Goal: Find contact information: Find contact information

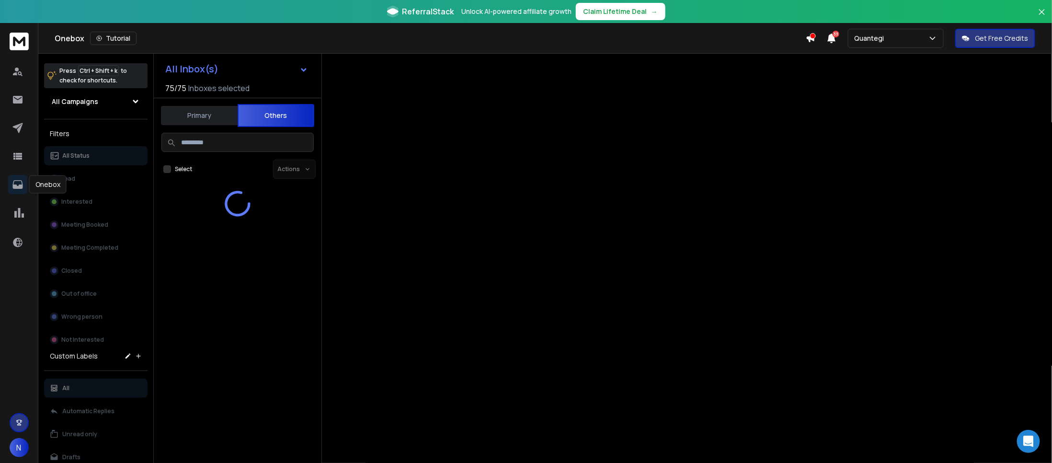
click at [277, 113] on button "Others" at bounding box center [276, 115] width 77 height 23
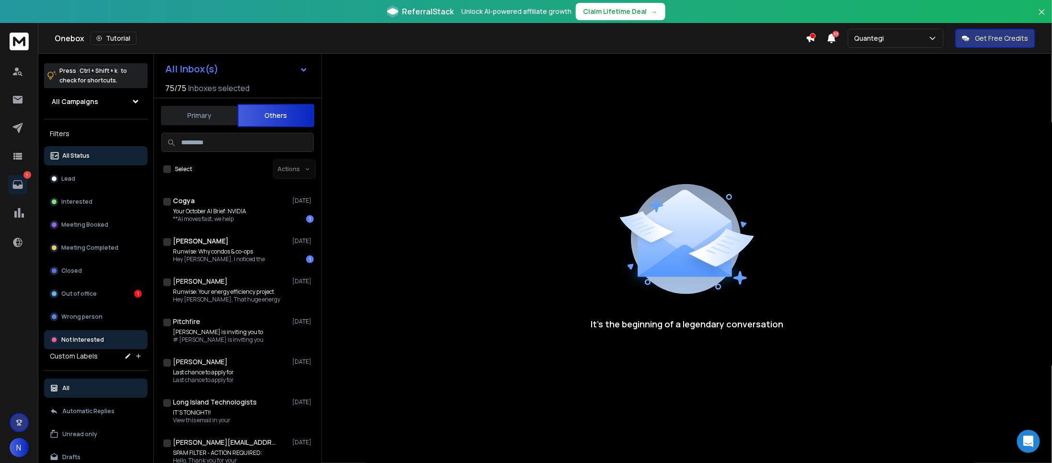
click at [100, 338] on p "Not Interested" at bounding box center [82, 340] width 43 height 8
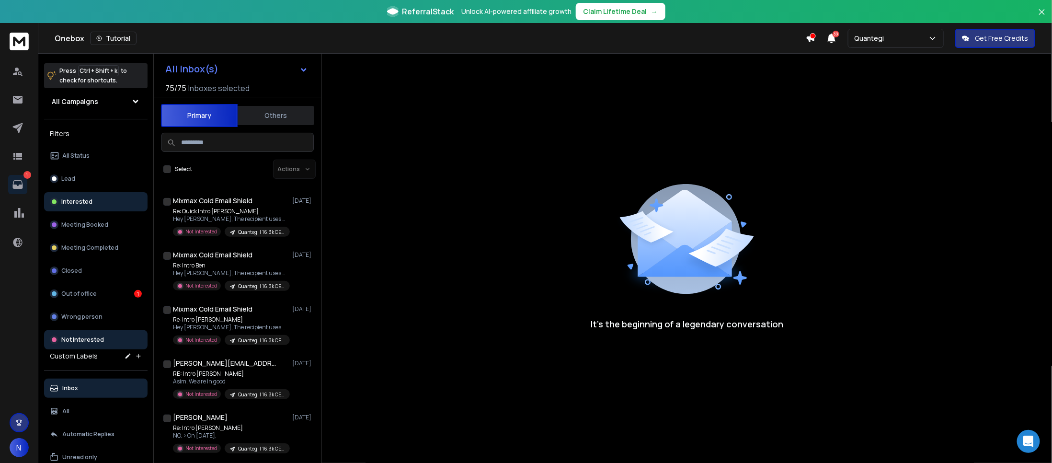
click at [91, 198] on button "Interested" at bounding box center [95, 201] width 103 height 19
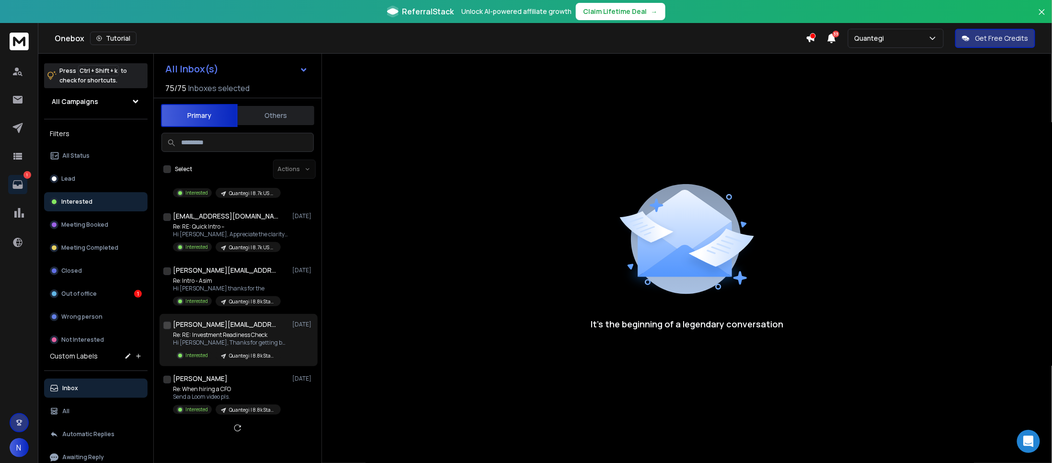
scroll to position [246, 0]
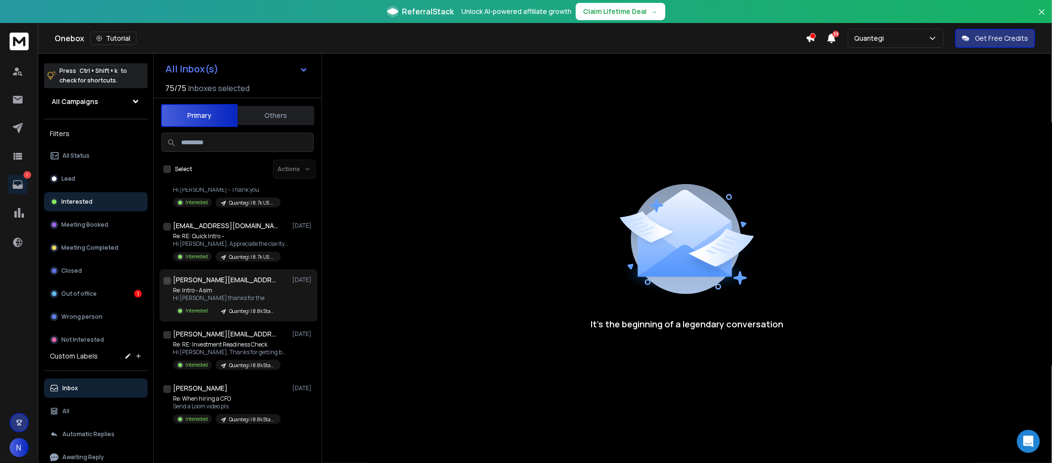
click at [296, 297] on div "Re: Intro - [PERSON_NAME] Hi [PERSON_NAME] thanks for the Interested Quantegi |…" at bounding box center [243, 300] width 141 height 29
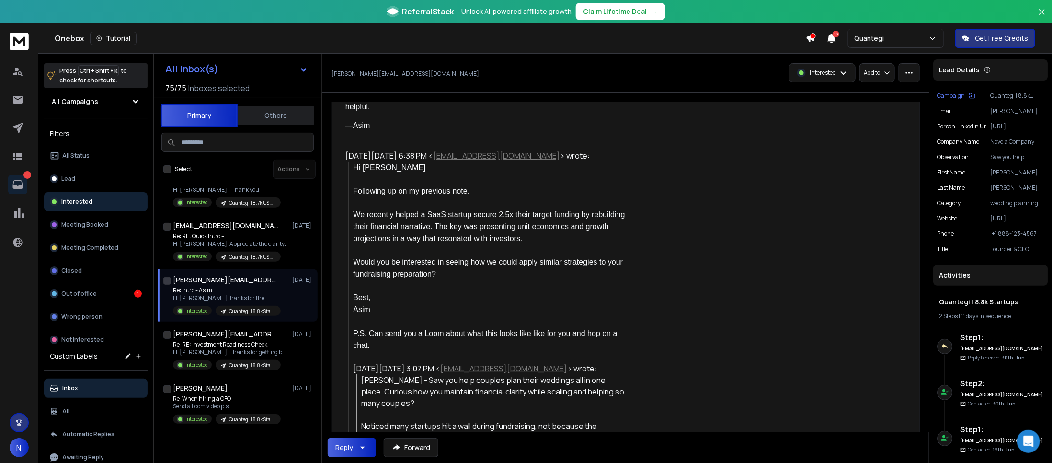
scroll to position [626, 0]
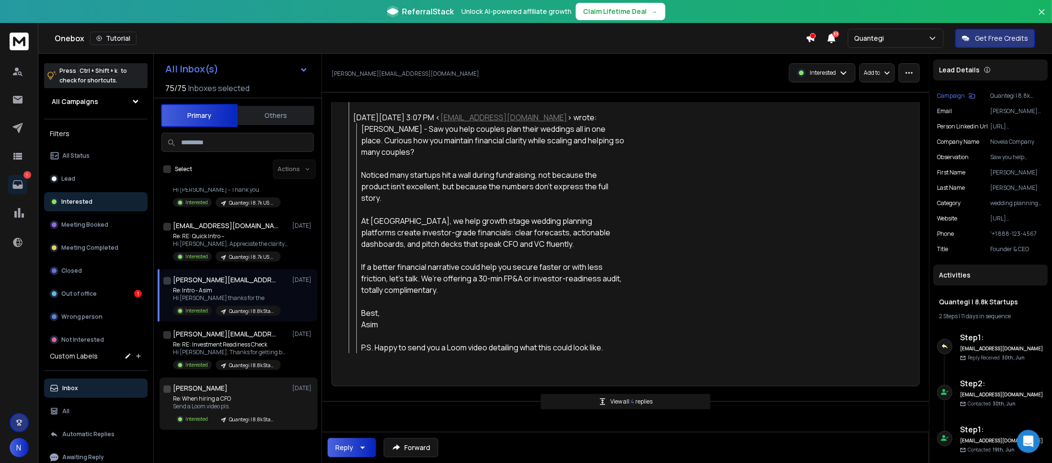
click at [287, 407] on div "Re: When hiring a CFO Send a Loom video pls. Interested Quantegi | 8.8k Startups" at bounding box center [243, 409] width 141 height 29
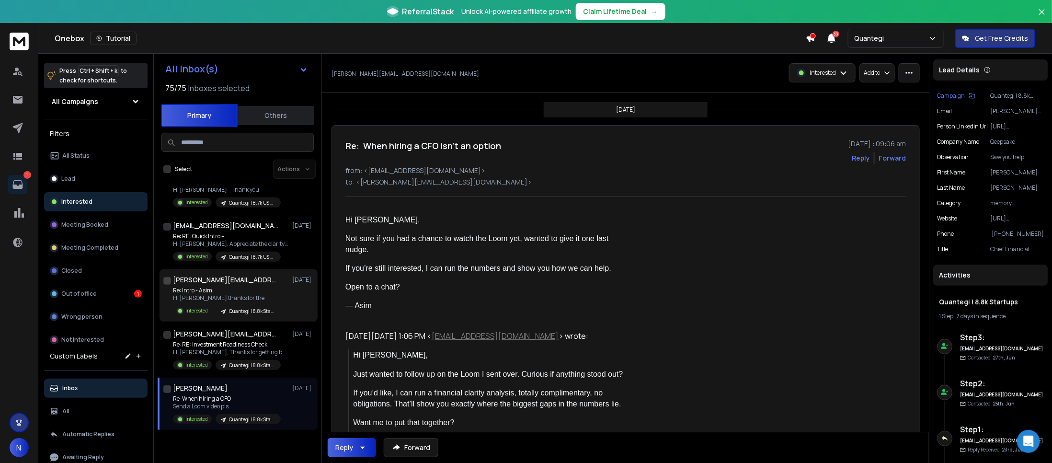
click at [264, 287] on p "Re: Intro - Asim" at bounding box center [227, 290] width 108 height 8
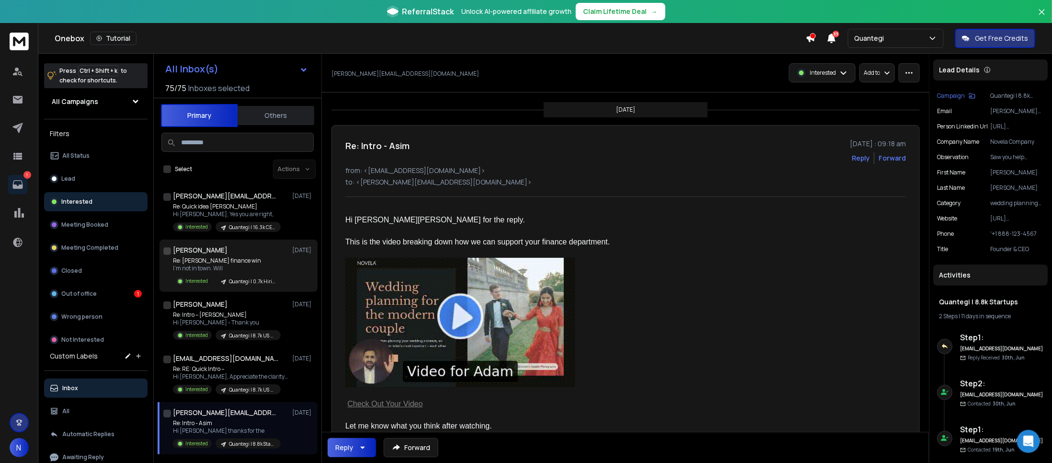
scroll to position [0, 0]
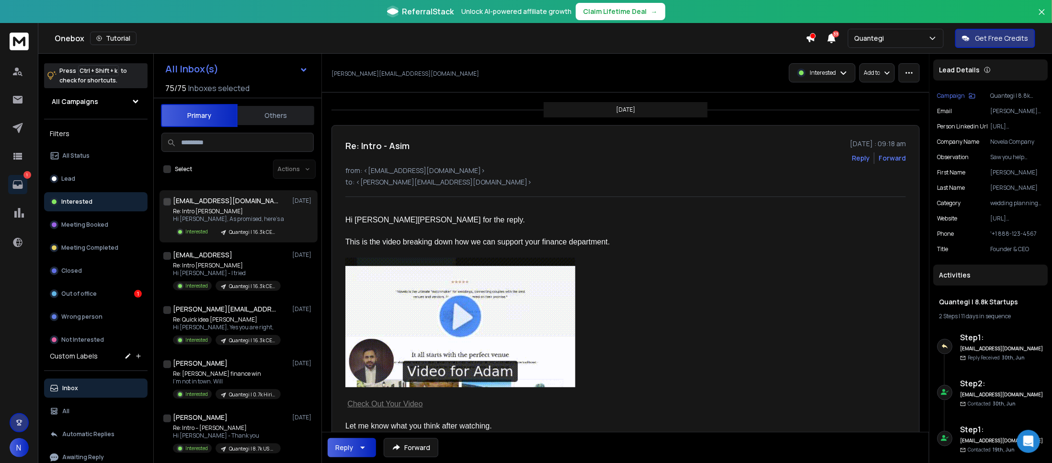
click at [301, 225] on div "Re: Intro [PERSON_NAME] Hi [PERSON_NAME], As promised, here’s a Interested [PER…" at bounding box center [243, 221] width 141 height 29
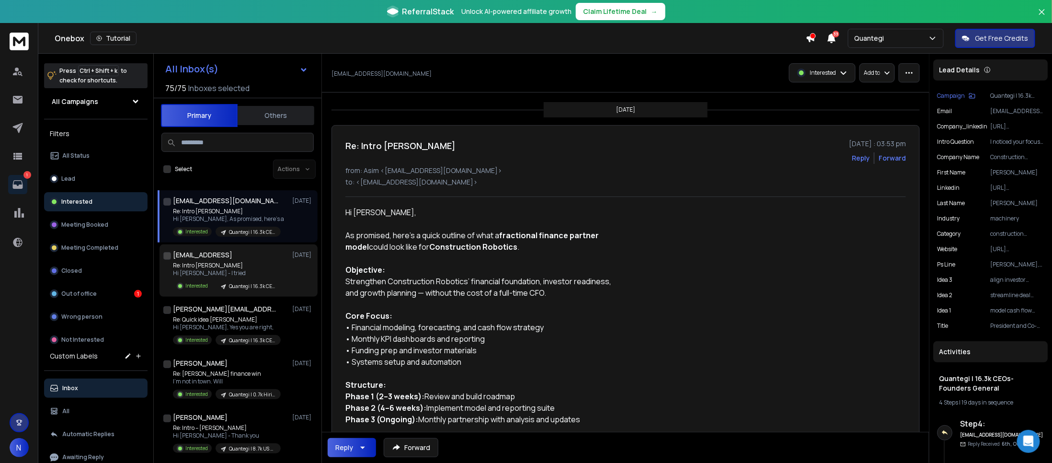
click at [272, 275] on p "Hi [PERSON_NAME] - I tried" at bounding box center [227, 273] width 108 height 8
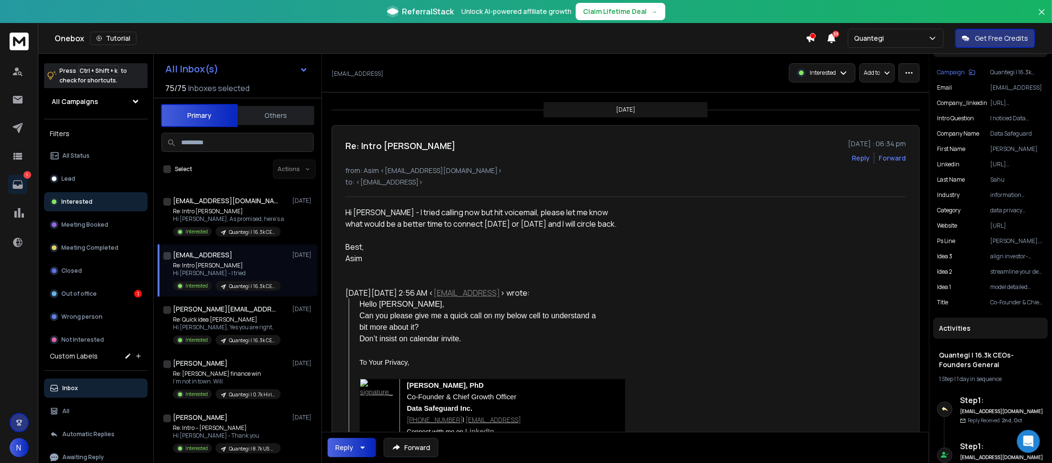
scroll to position [41, 0]
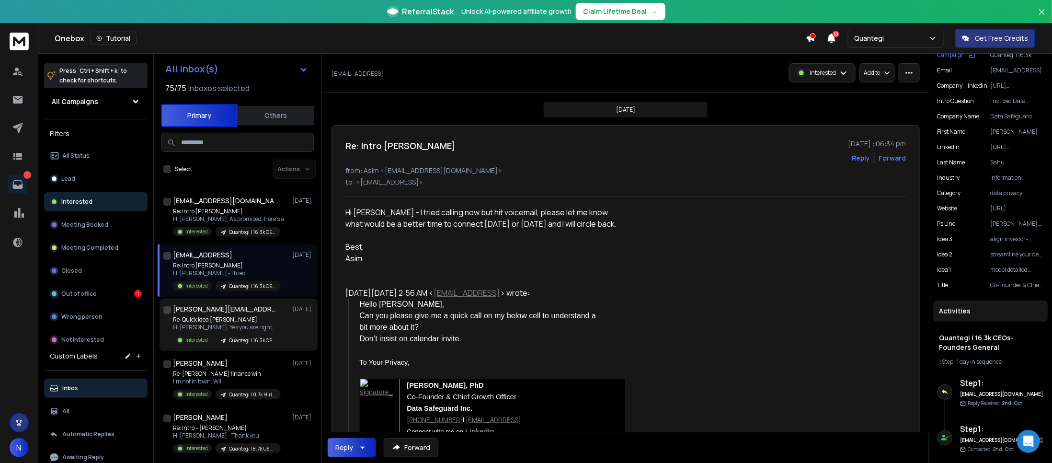
click at [233, 321] on p "Re: Quick idea [PERSON_NAME]" at bounding box center [227, 320] width 108 height 8
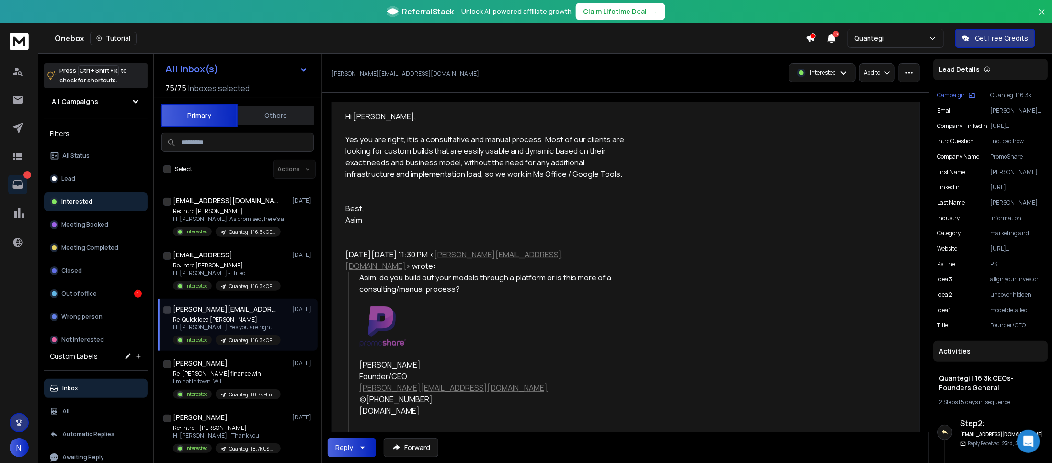
scroll to position [0, 0]
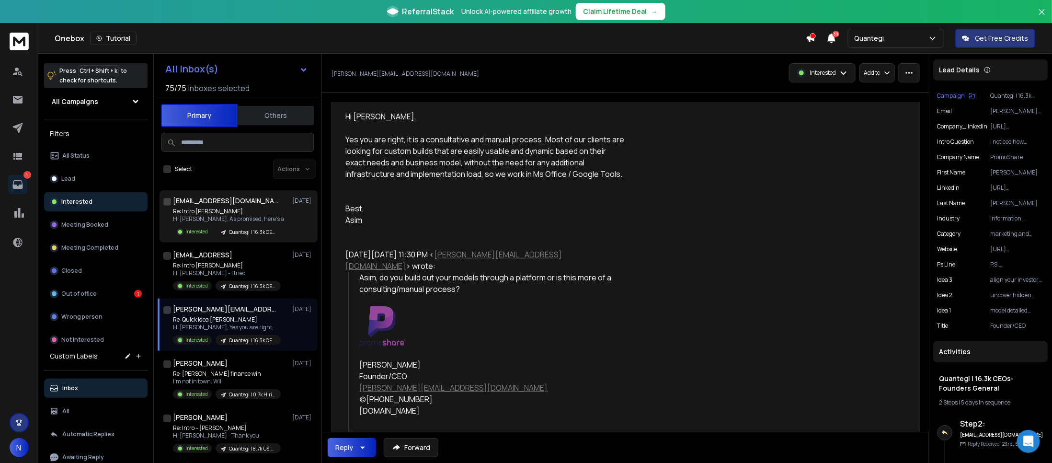
click at [242, 207] on p "Re: Intro [PERSON_NAME]" at bounding box center [228, 211] width 111 height 8
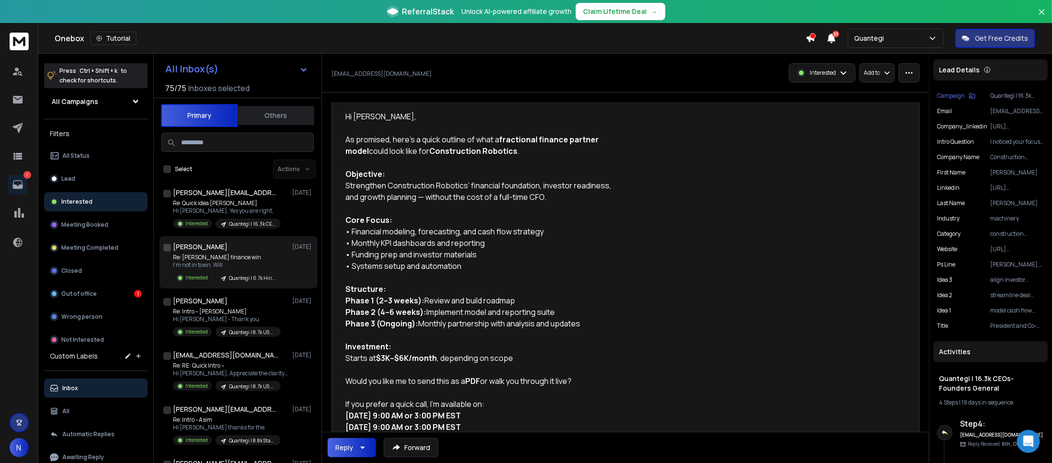
scroll to position [246, 0]
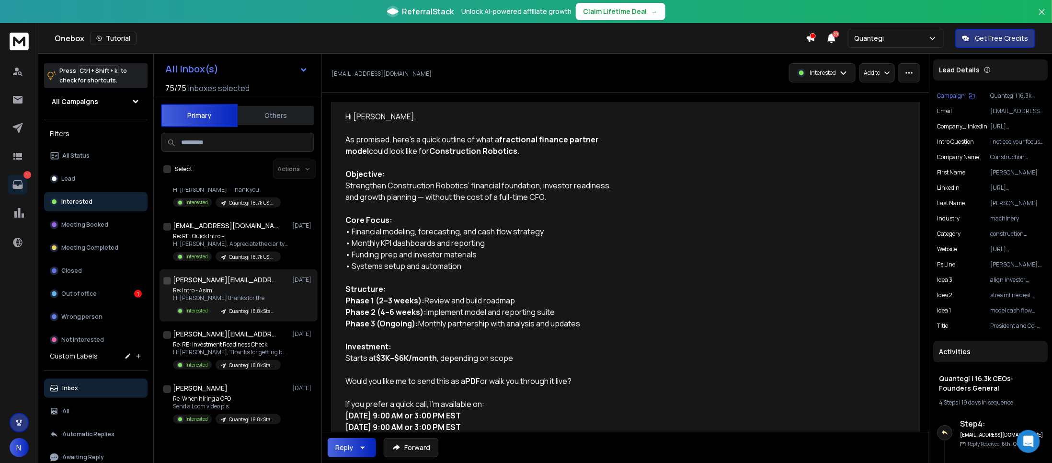
click at [265, 277] on div "[PERSON_NAME][EMAIL_ADDRESS][DOMAIN_NAME] [DATE]" at bounding box center [243, 280] width 141 height 10
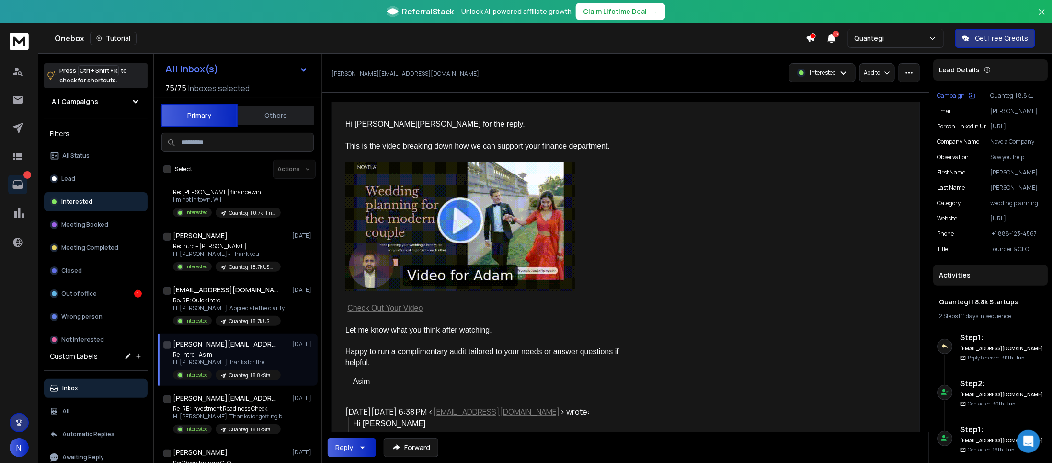
scroll to position [150, 0]
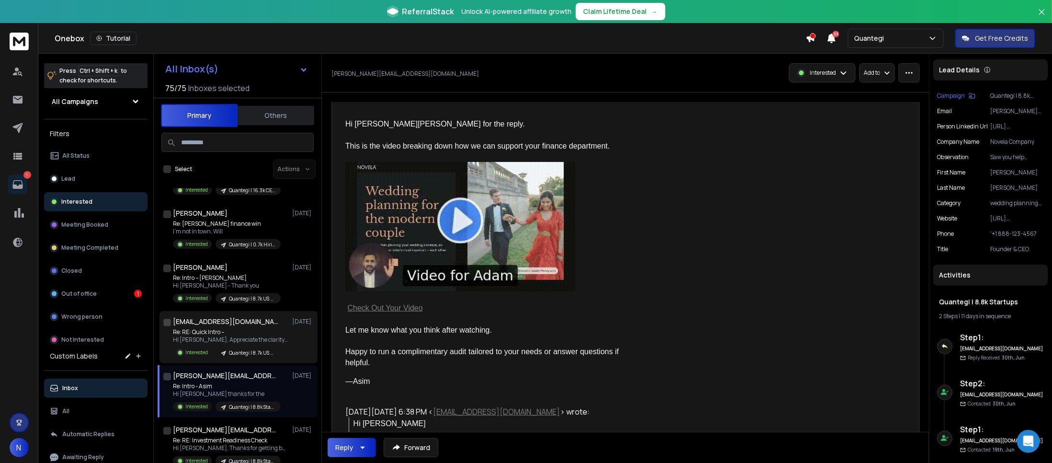
click at [252, 325] on div "[EMAIL_ADDRESS][DOMAIN_NAME] [DATE]" at bounding box center [243, 322] width 141 height 10
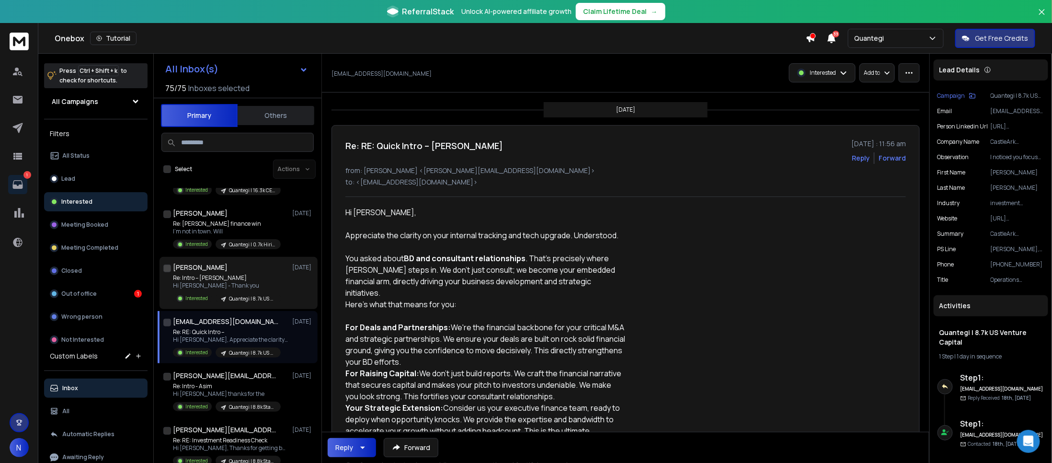
click at [270, 264] on div "[PERSON_NAME] [DATE]" at bounding box center [243, 268] width 141 height 10
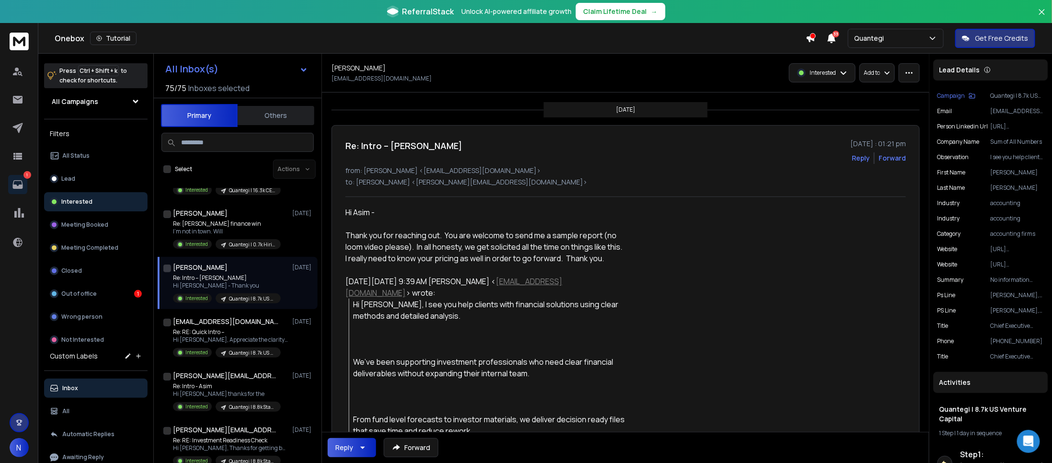
click at [997, 339] on p "[PHONE_NUMBER]" at bounding box center [1018, 341] width 54 height 8
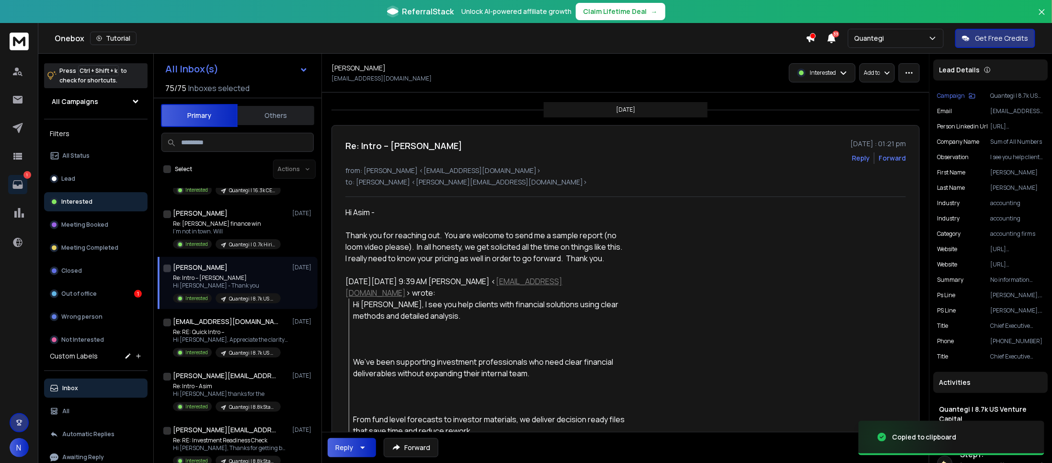
click at [992, 172] on p "[PERSON_NAME]" at bounding box center [1018, 173] width 54 height 8
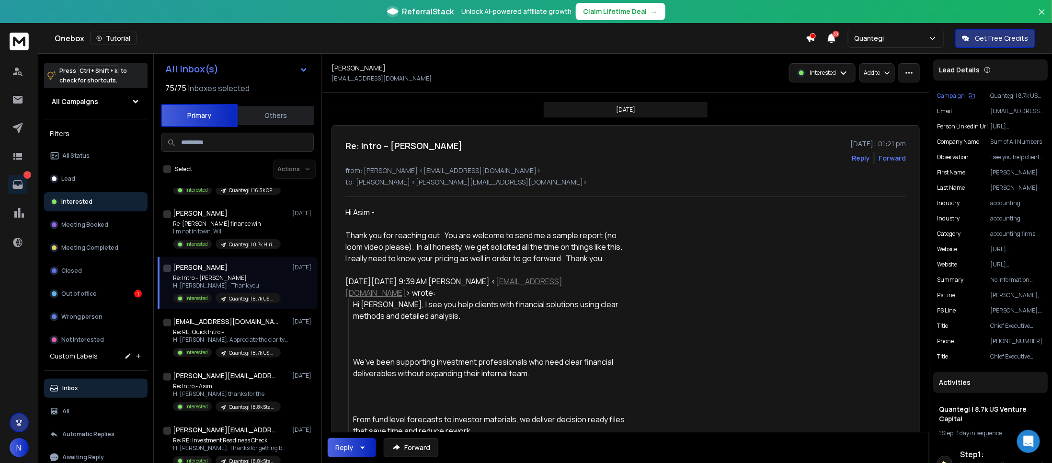
click at [1001, 190] on p "[PERSON_NAME]" at bounding box center [1018, 188] width 54 height 8
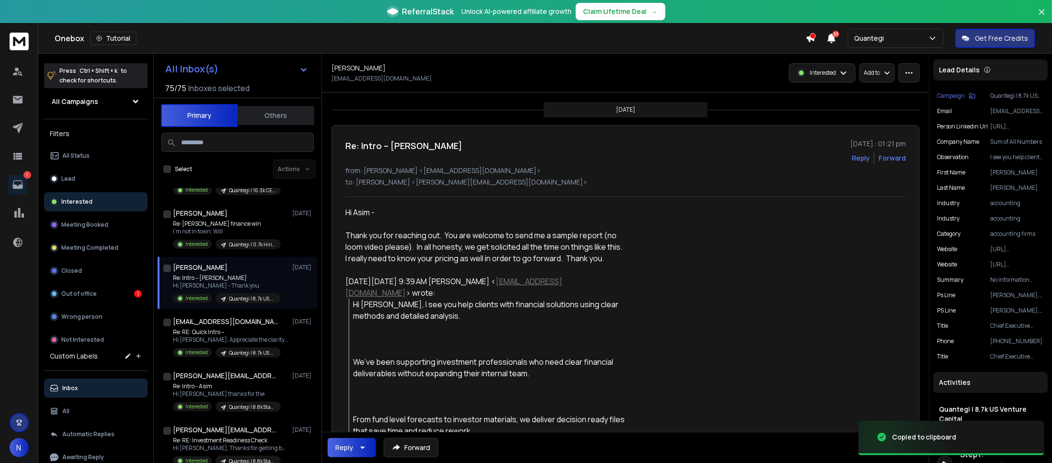
click at [1006, 114] on p "[EMAIL_ADDRESS][DOMAIN_NAME]" at bounding box center [1018, 111] width 54 height 8
